Goal: Navigation & Orientation: Find specific page/section

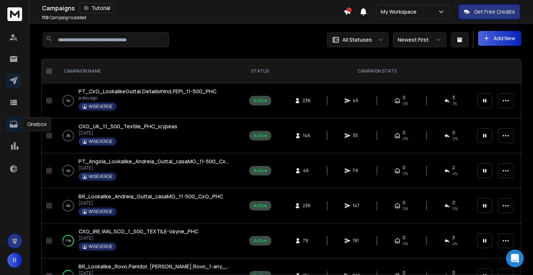
click at [14, 123] on icon at bounding box center [13, 124] width 9 height 9
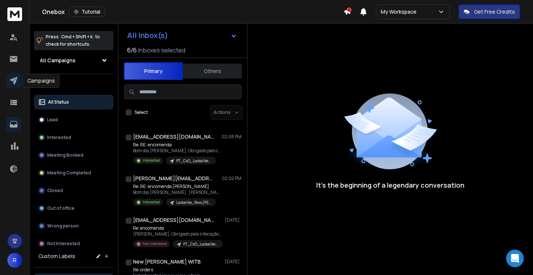
click at [13, 79] on icon at bounding box center [14, 81] width 8 height 8
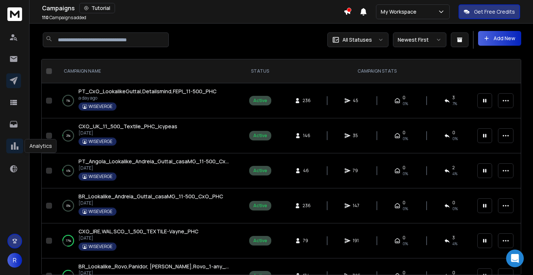
click at [14, 148] on icon at bounding box center [14, 145] width 7 height 7
